Goal: Navigation & Orientation: Find specific page/section

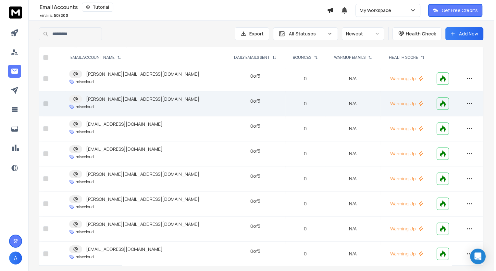
scroll to position [195, 0]
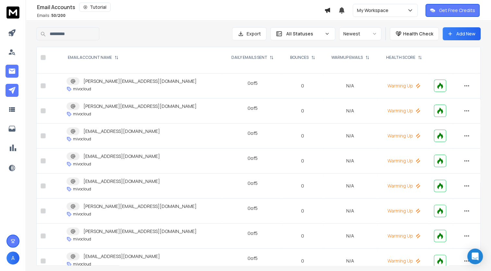
click at [5, 90] on div "A" at bounding box center [13, 135] width 26 height 271
click at [11, 91] on icon at bounding box center [12, 90] width 8 height 8
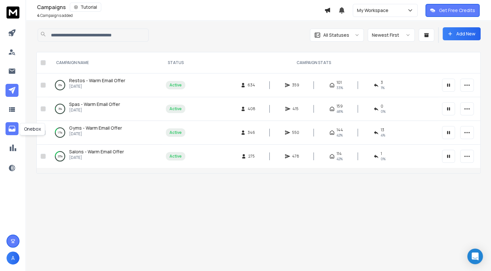
click at [10, 131] on icon at bounding box center [11, 129] width 7 height 6
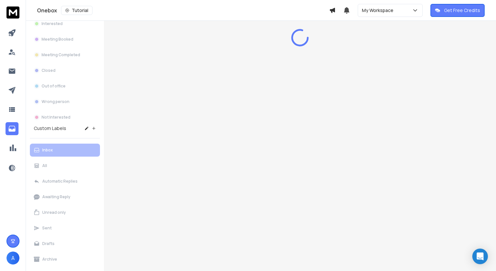
scroll to position [102, 0]
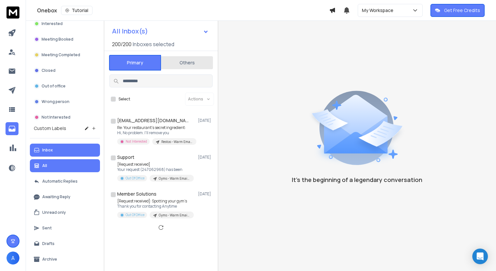
click at [51, 163] on button "All" at bounding box center [65, 165] width 70 height 13
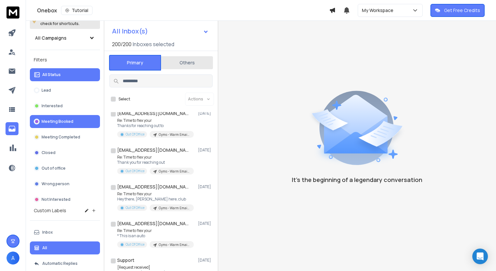
scroll to position [0, 0]
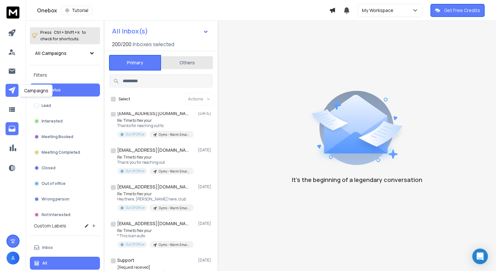
click at [15, 95] on link at bounding box center [12, 90] width 13 height 13
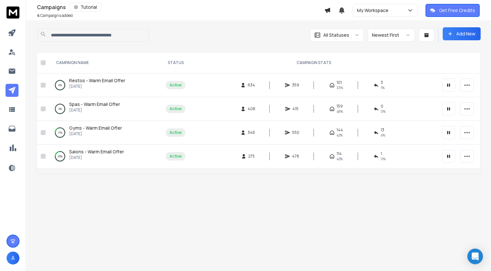
click at [182, 211] on div "Campaigns 4 Campaigns Added All Statuses Newest First Add New CAMPAIGN NAME STA…" at bounding box center [258, 162] width 444 height 271
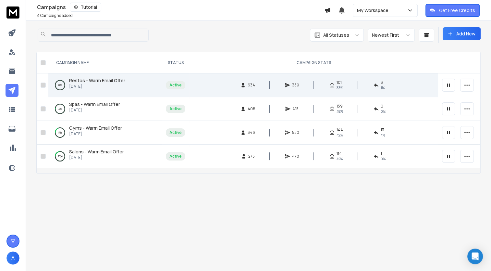
click at [110, 85] on p "7 days ago" at bounding box center [97, 86] width 56 height 5
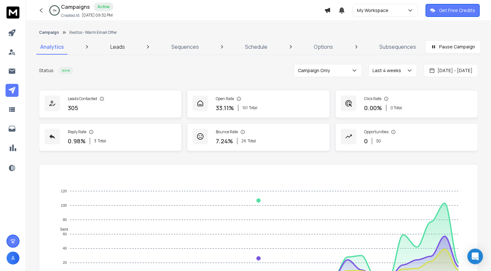
click at [123, 48] on p "Leads" at bounding box center [117, 47] width 15 height 8
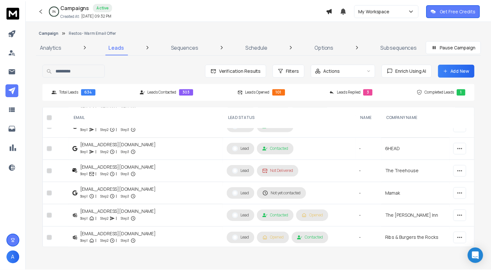
scroll to position [422, 0]
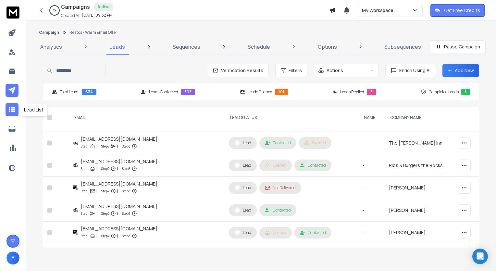
click at [11, 112] on icon at bounding box center [12, 109] width 8 height 8
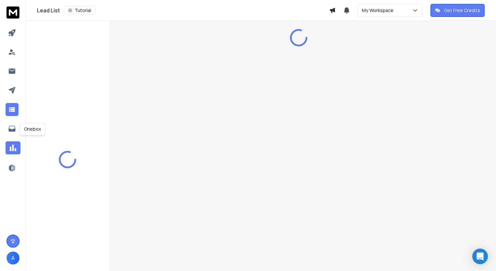
drag, startPoint x: 12, startPoint y: 133, endPoint x: 16, endPoint y: 155, distance: 22.0
click at [12, 133] on link at bounding box center [12, 128] width 13 height 13
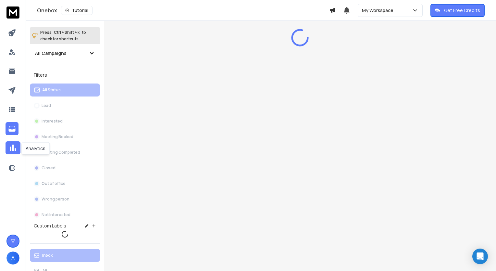
click at [11, 149] on icon at bounding box center [13, 148] width 10 height 10
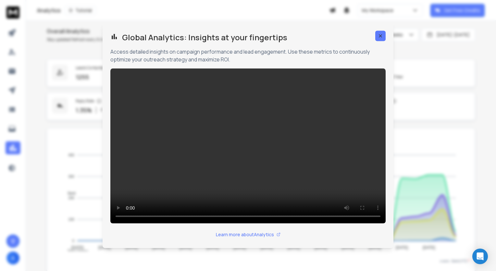
click at [380, 38] on icon at bounding box center [380, 35] width 5 height 5
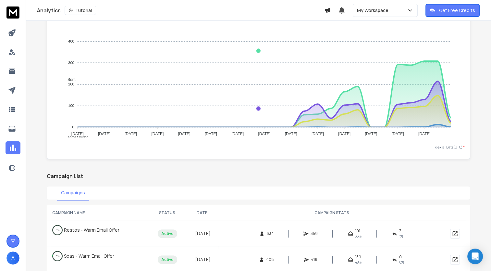
scroll to position [173, 0]
